Goal: Task Accomplishment & Management: Manage account settings

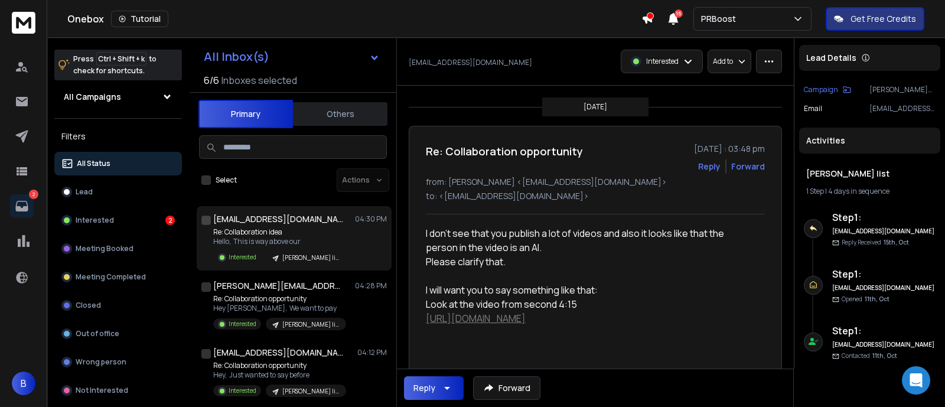
scroll to position [222, 0]
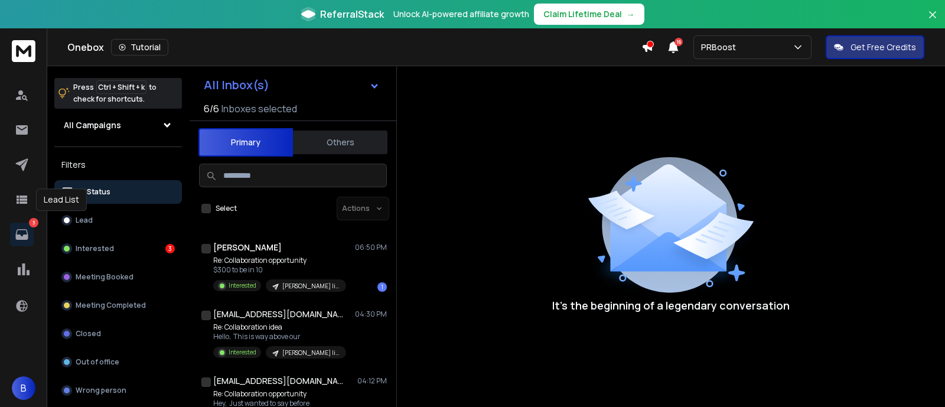
click at [32, 194] on link at bounding box center [22, 200] width 24 height 24
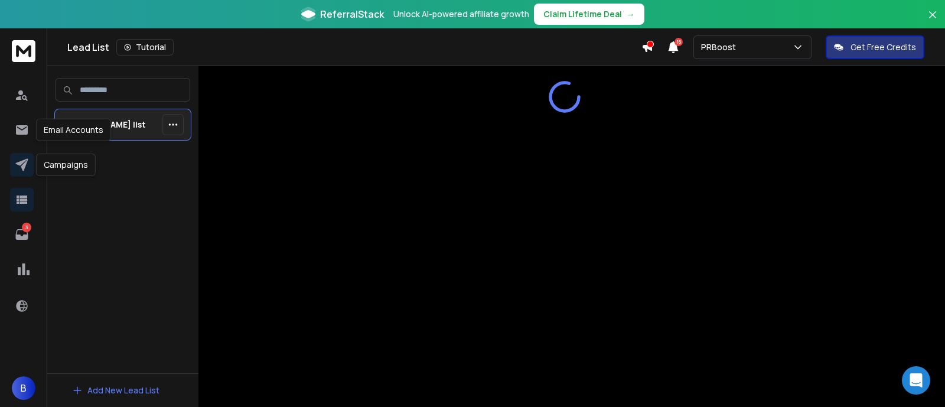
click at [15, 160] on icon at bounding box center [22, 165] width 14 height 14
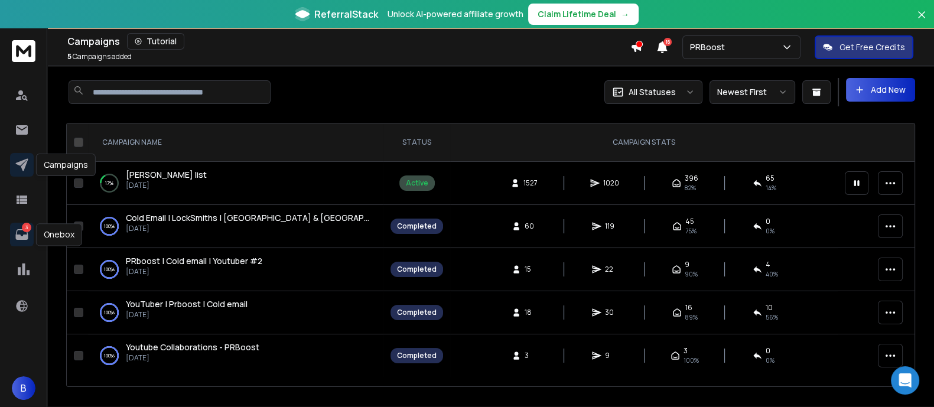
click at [16, 240] on icon at bounding box center [22, 234] width 14 height 14
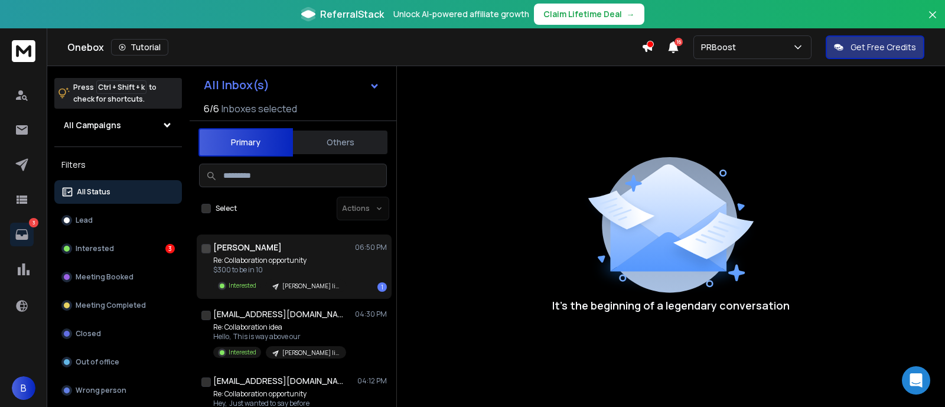
click at [261, 279] on div "Interested Rosemarie list" at bounding box center [279, 285] width 133 height 12
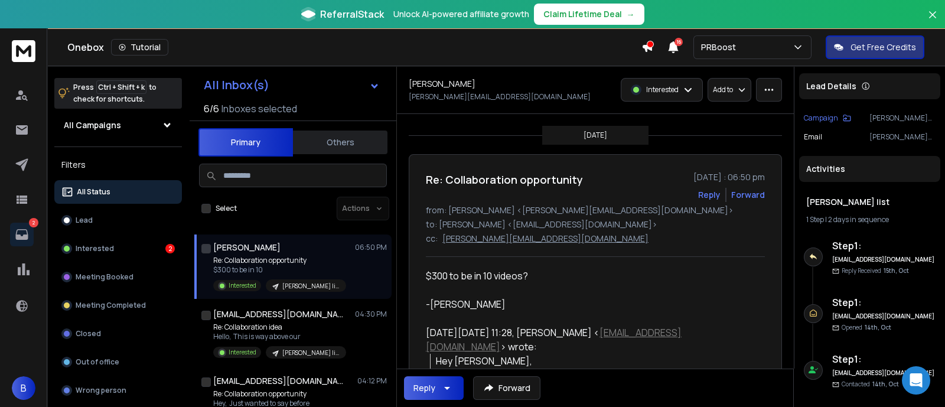
click at [763, 88] on button "button" at bounding box center [769, 90] width 26 height 24
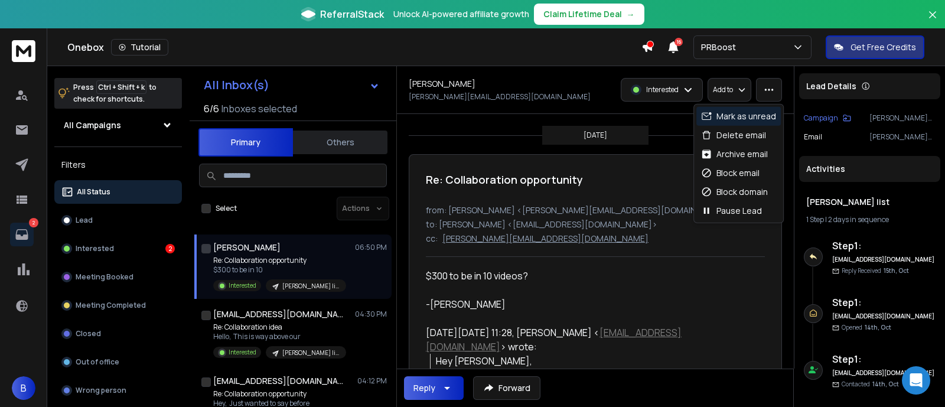
click at [717, 109] on div "Mark as unread" at bounding box center [739, 116] width 84 height 19
